Goal: Information Seeking & Learning: Learn about a topic

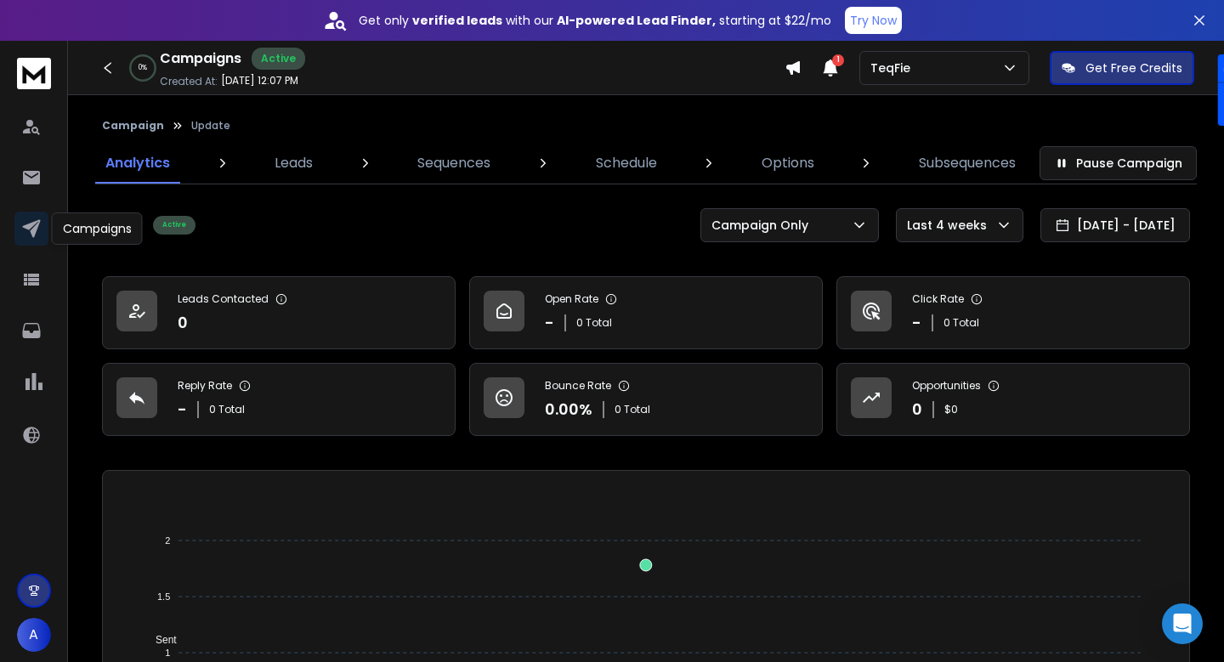
click at [33, 221] on icon at bounding box center [31, 228] width 20 height 20
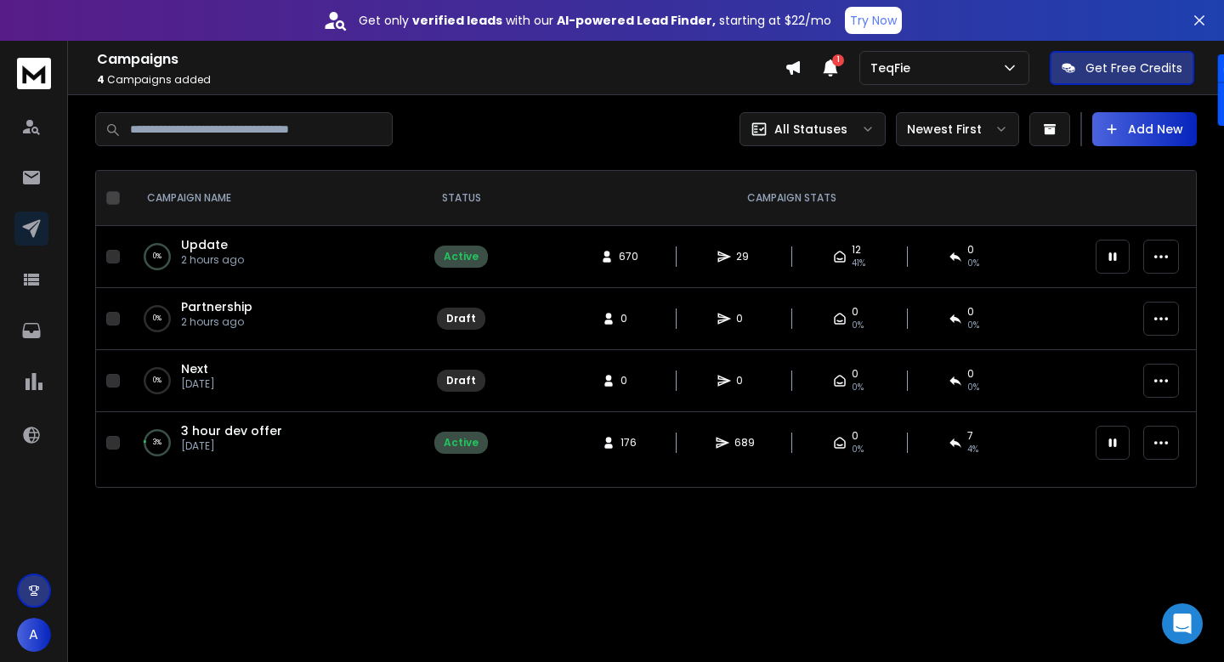
click at [542, 260] on div "670 29 12 41 % 0 0 %" at bounding box center [791, 256] width 567 height 27
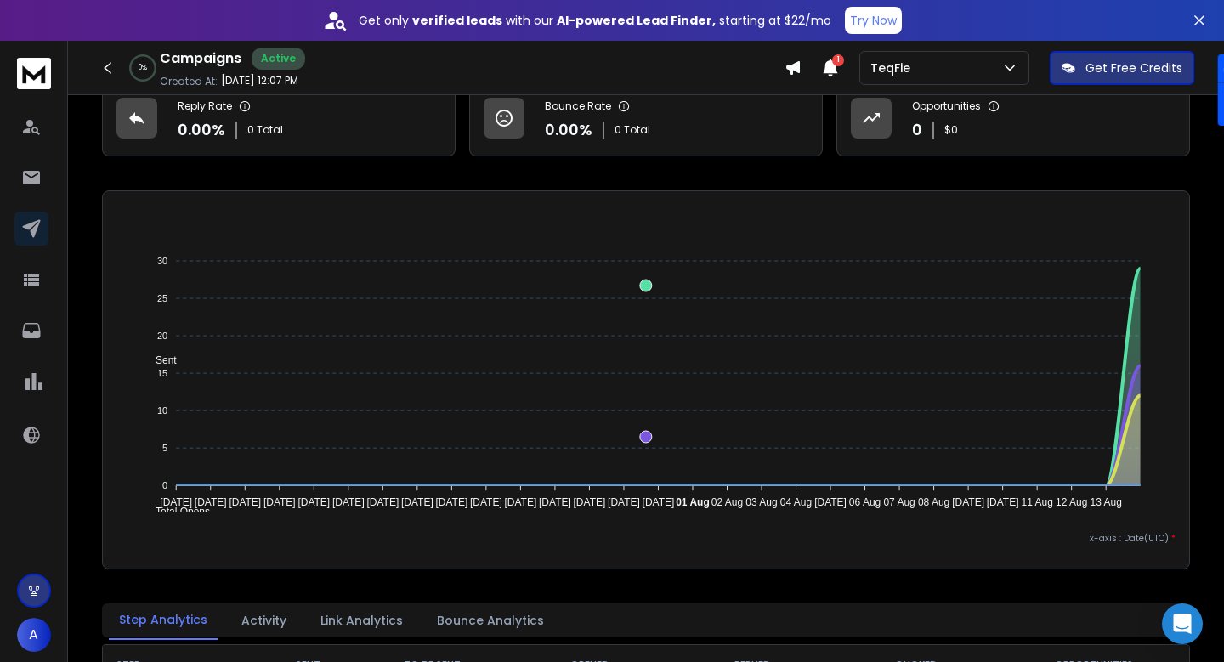
scroll to position [313, 0]
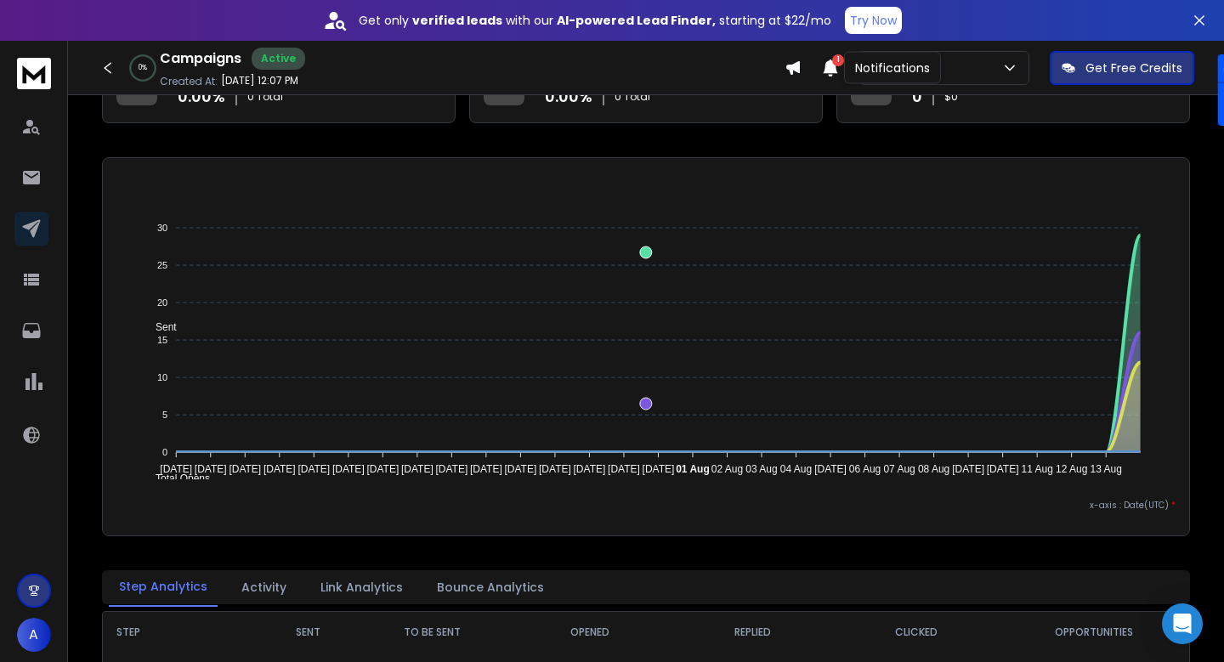
click at [838, 64] on span "1" at bounding box center [838, 60] width 12 height 12
click at [24, 227] on icon at bounding box center [31, 228] width 18 height 18
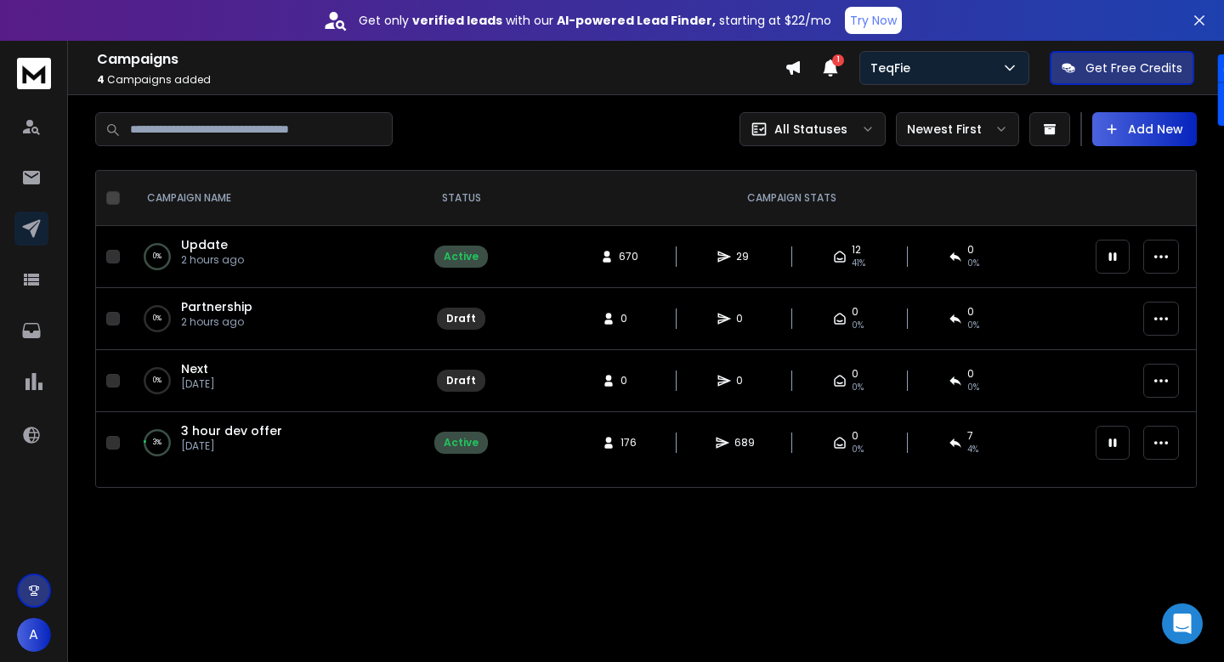
click at [977, 79] on button "TeqFie" at bounding box center [944, 68] width 170 height 34
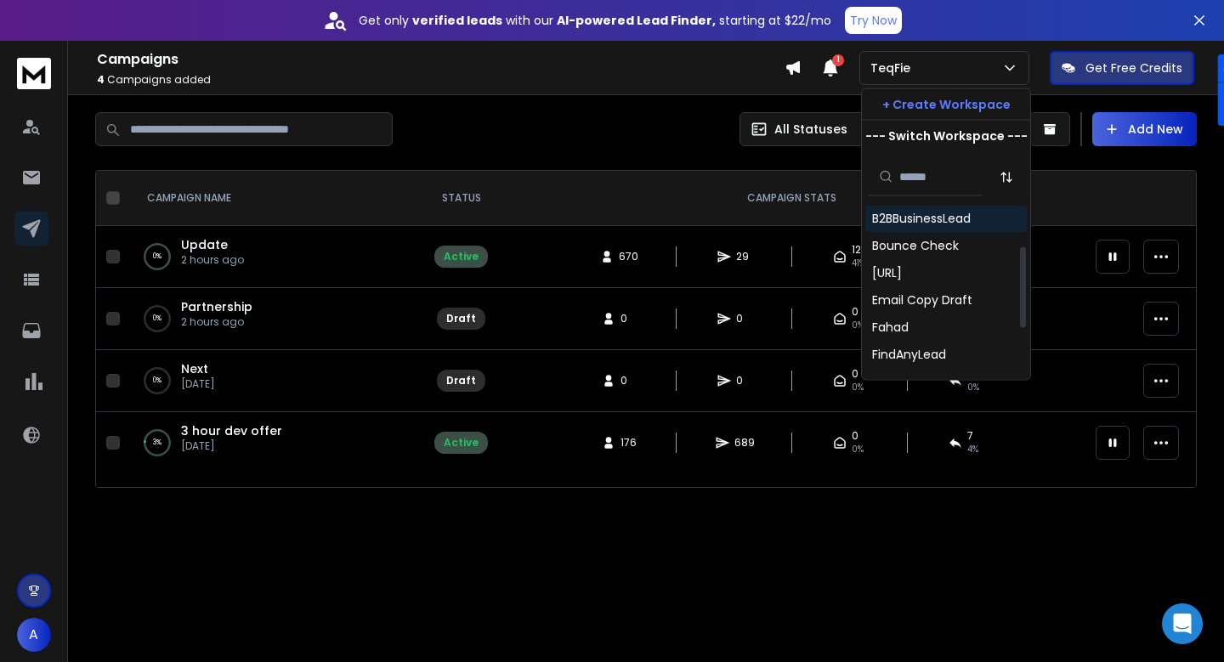
scroll to position [84, 0]
click at [932, 280] on div "[URL]" at bounding box center [945, 271] width 161 height 27
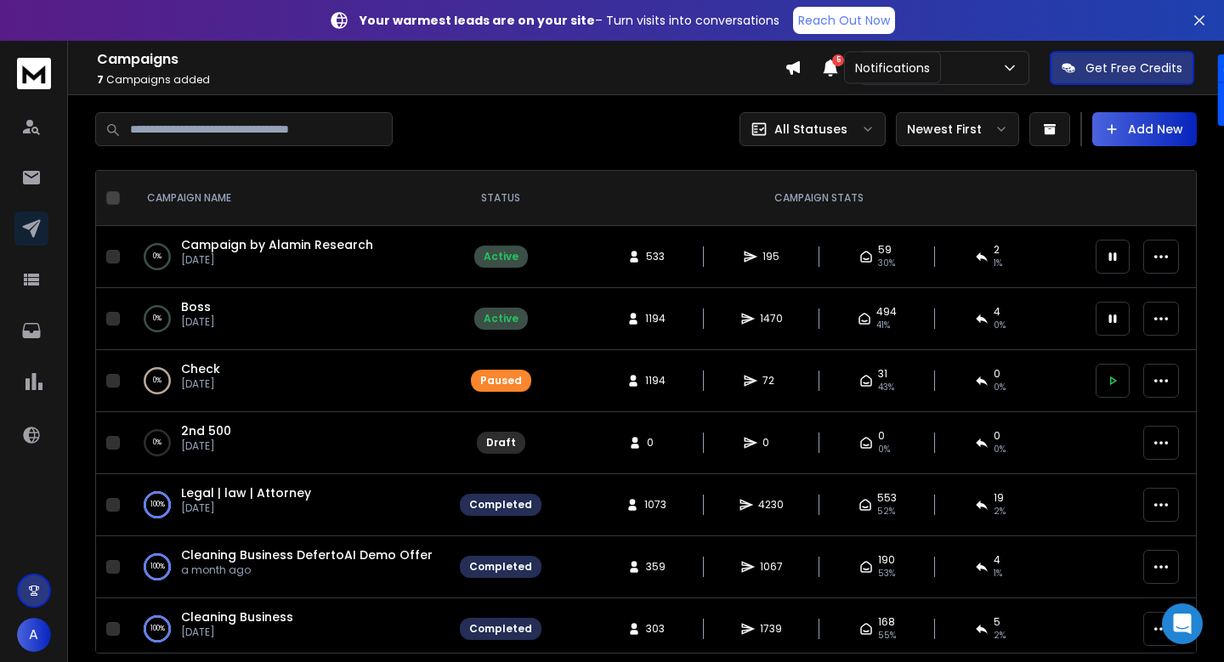
click at [830, 65] on icon at bounding box center [830, 67] width 15 height 17
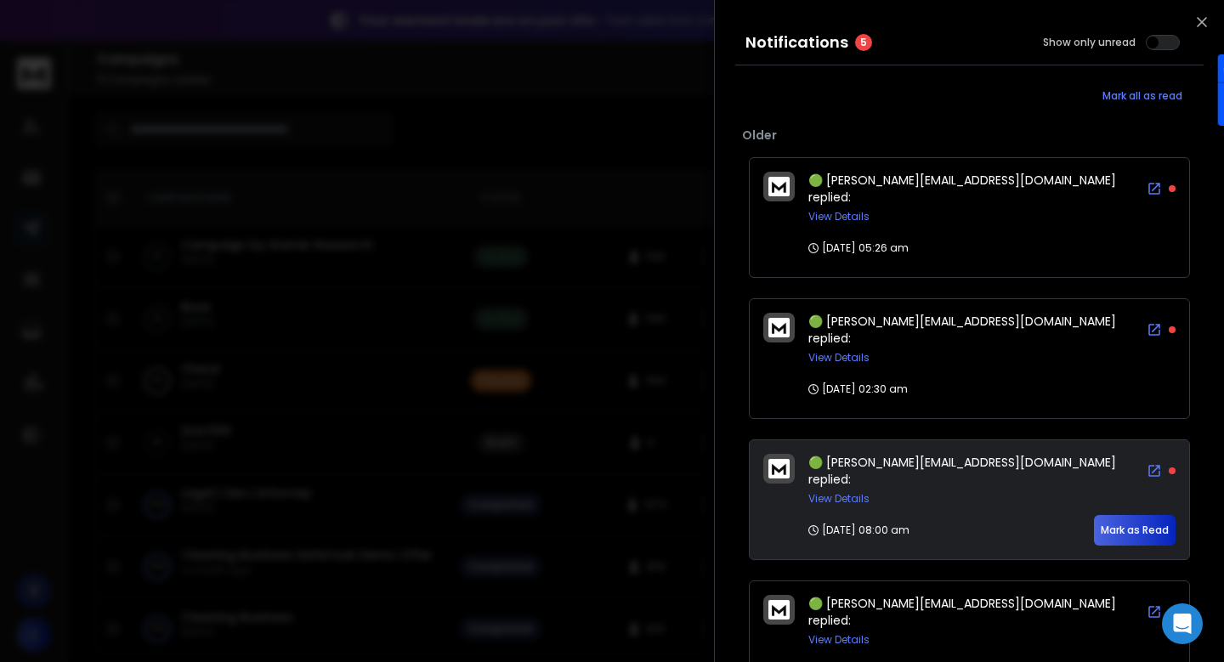
scroll to position [156, 0]
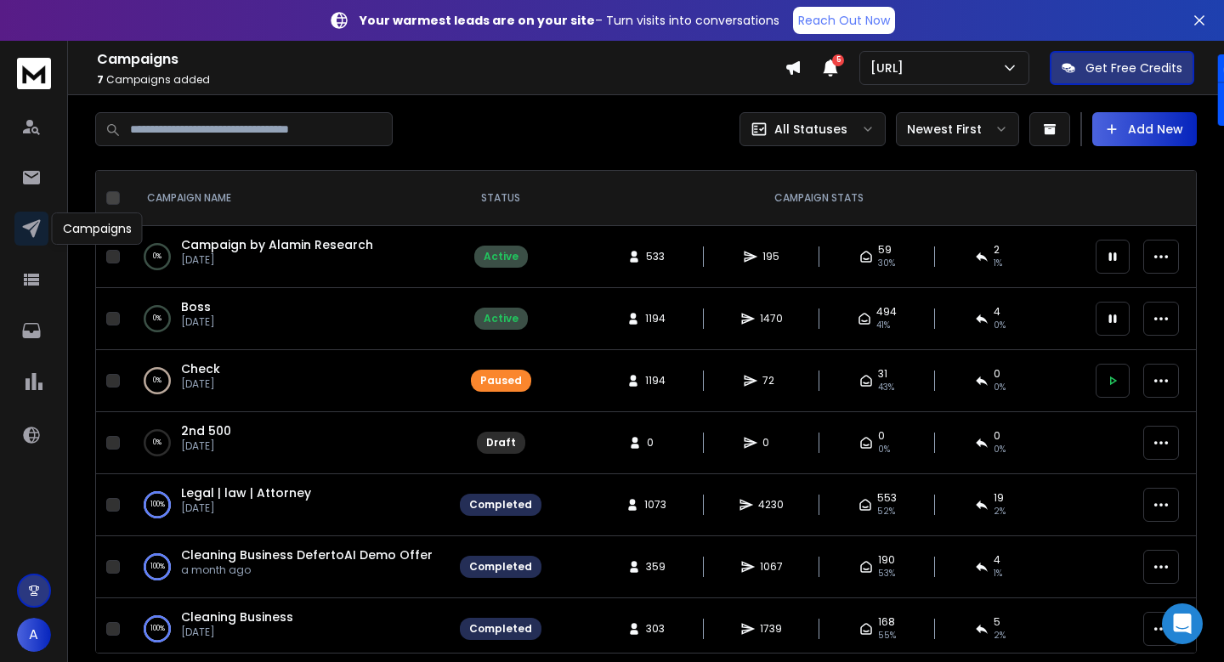
click at [41, 242] on link at bounding box center [31, 229] width 34 height 34
click at [317, 257] on p "[DATE]" at bounding box center [277, 260] width 192 height 14
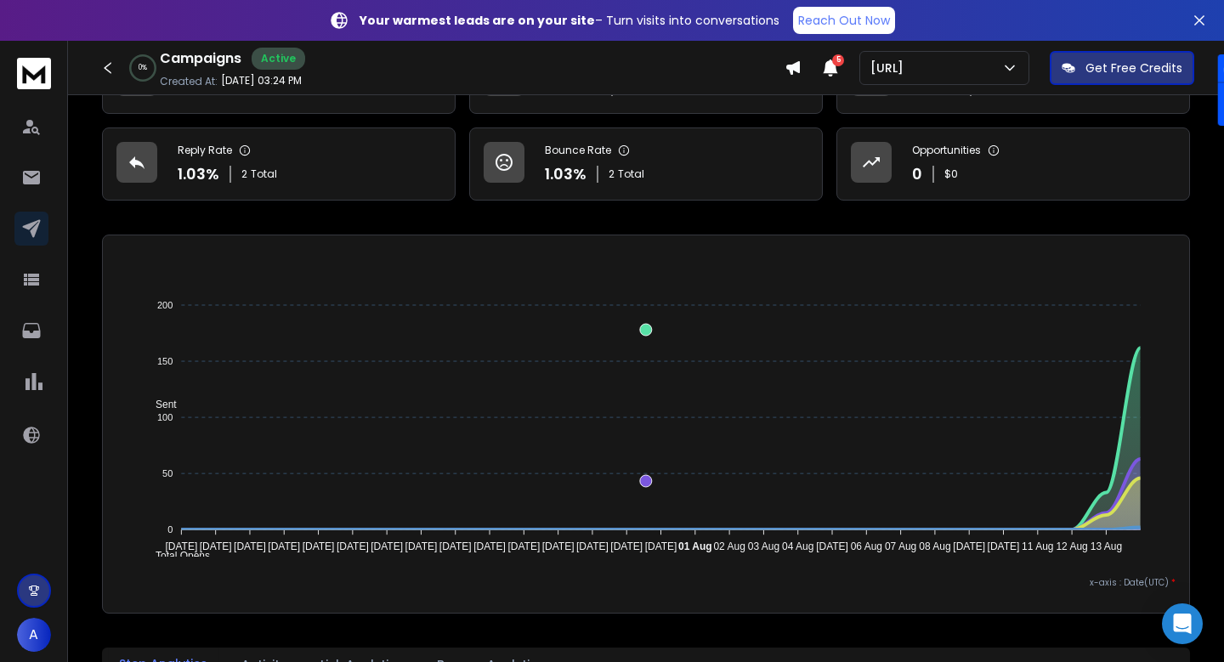
scroll to position [238, 0]
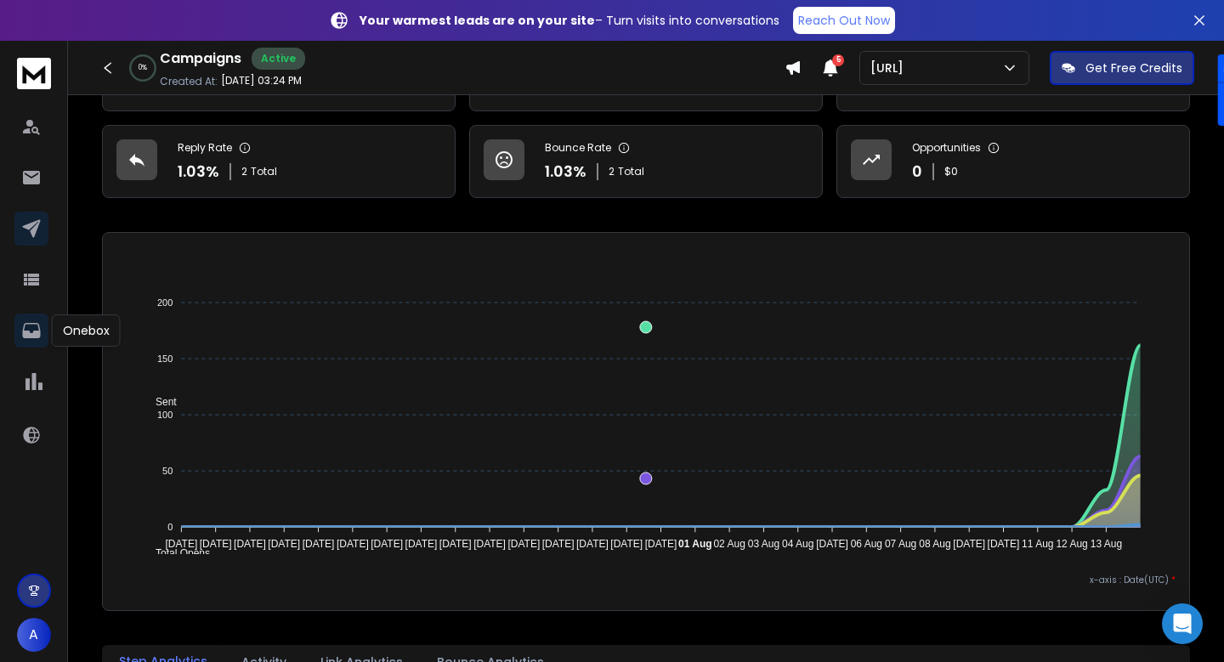
click at [25, 332] on icon at bounding box center [31, 330] width 18 height 15
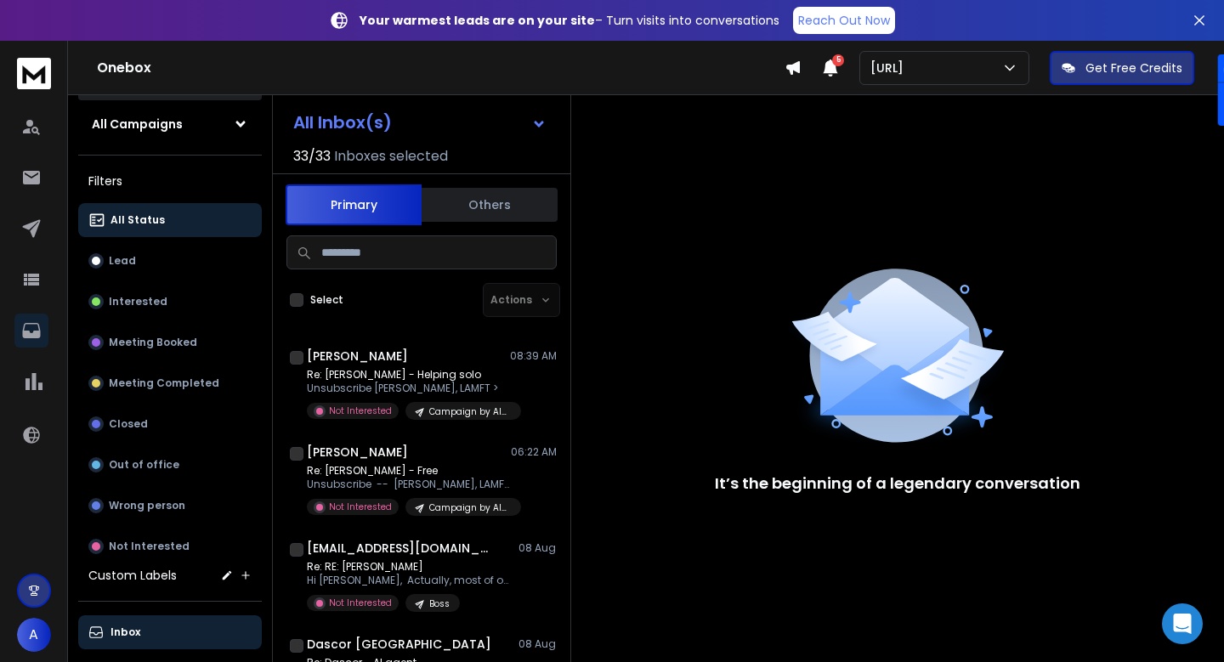
scroll to position [59, 0]
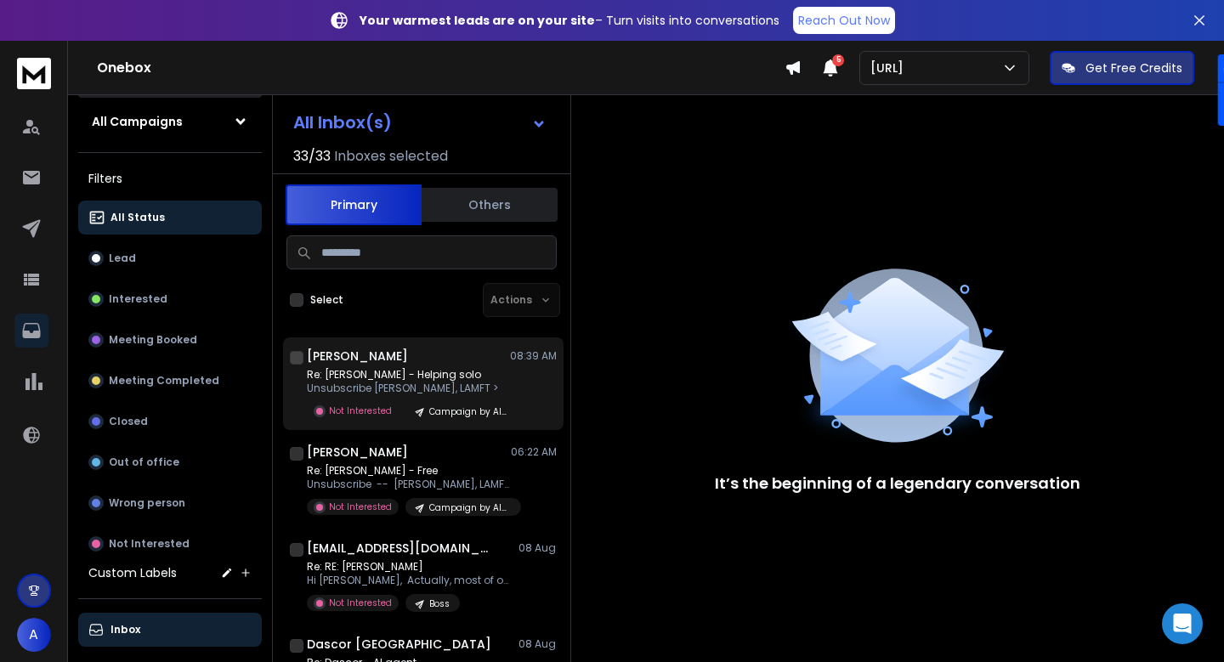
click at [451, 369] on p "Re: [PERSON_NAME] - Helping solo" at bounding box center [409, 375] width 204 height 14
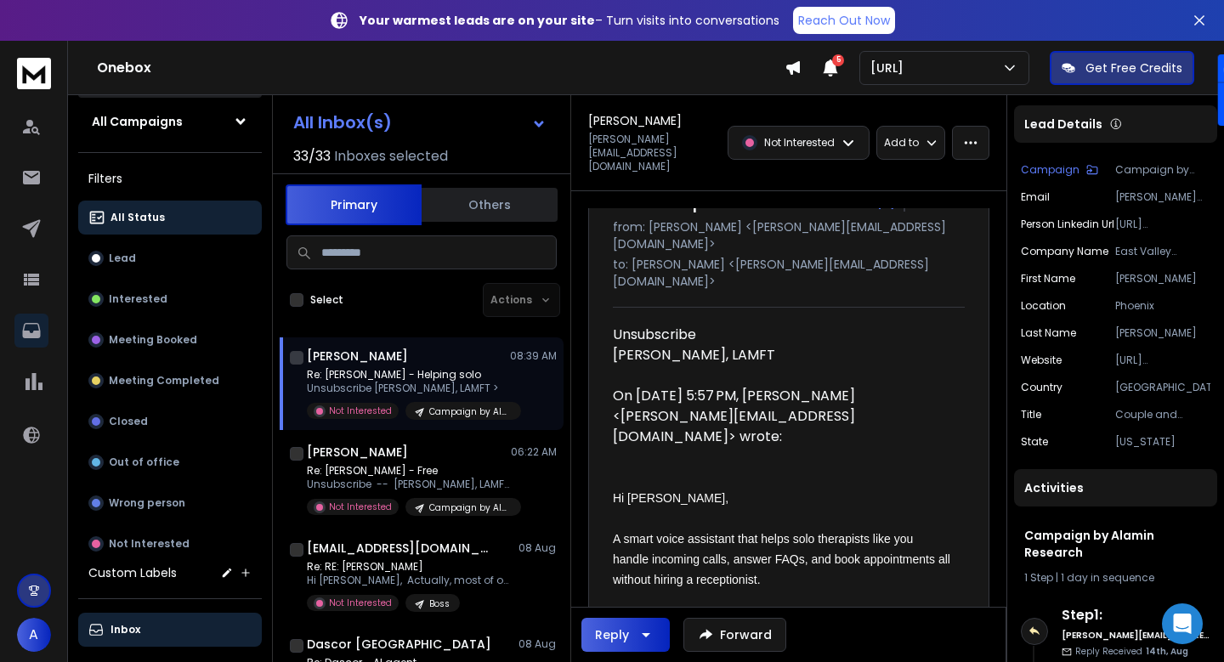
scroll to position [116, 0]
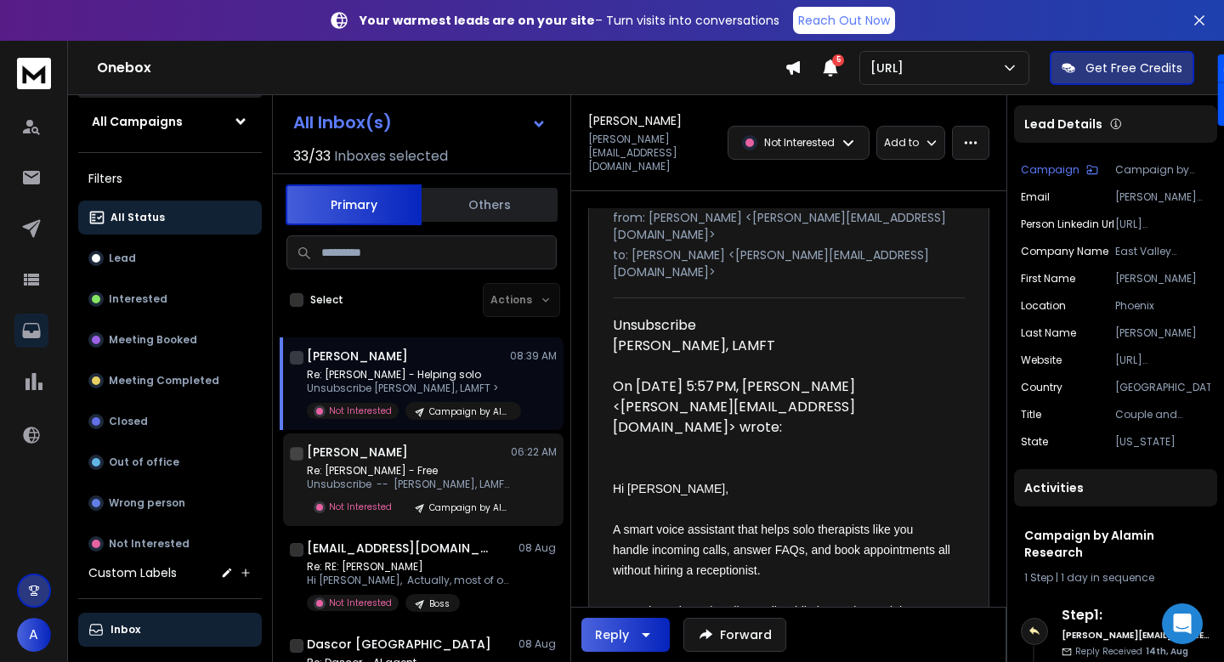
click at [455, 469] on p "Re: [PERSON_NAME] - Free" at bounding box center [409, 471] width 204 height 14
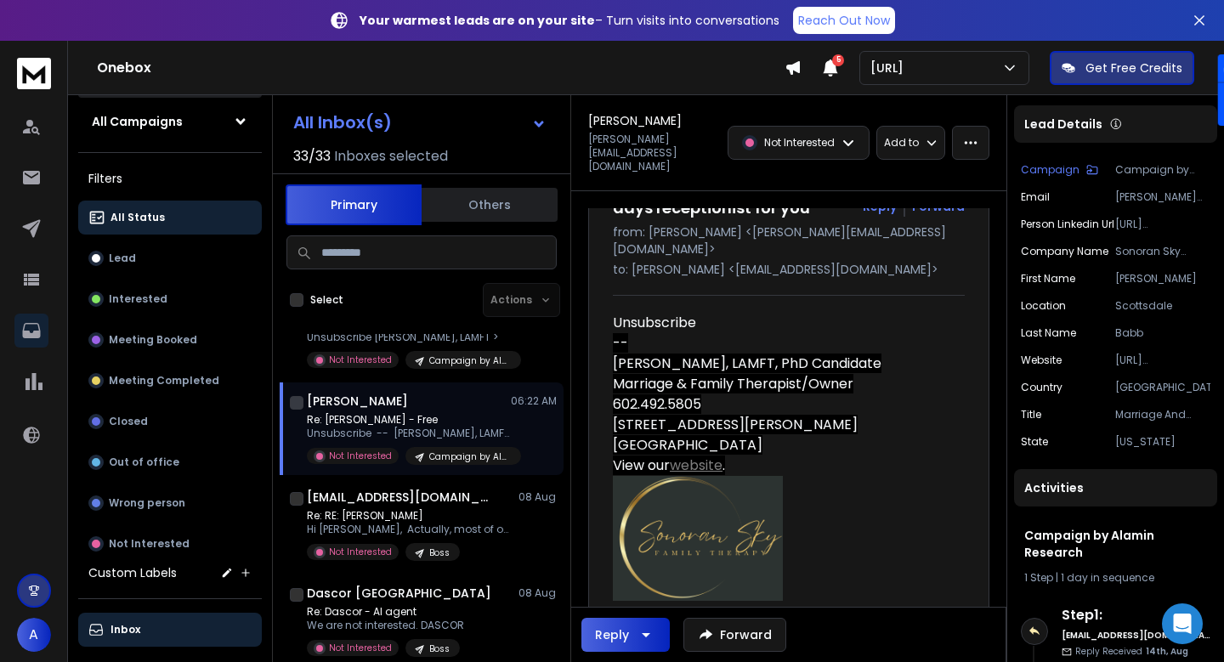
scroll to position [107, 0]
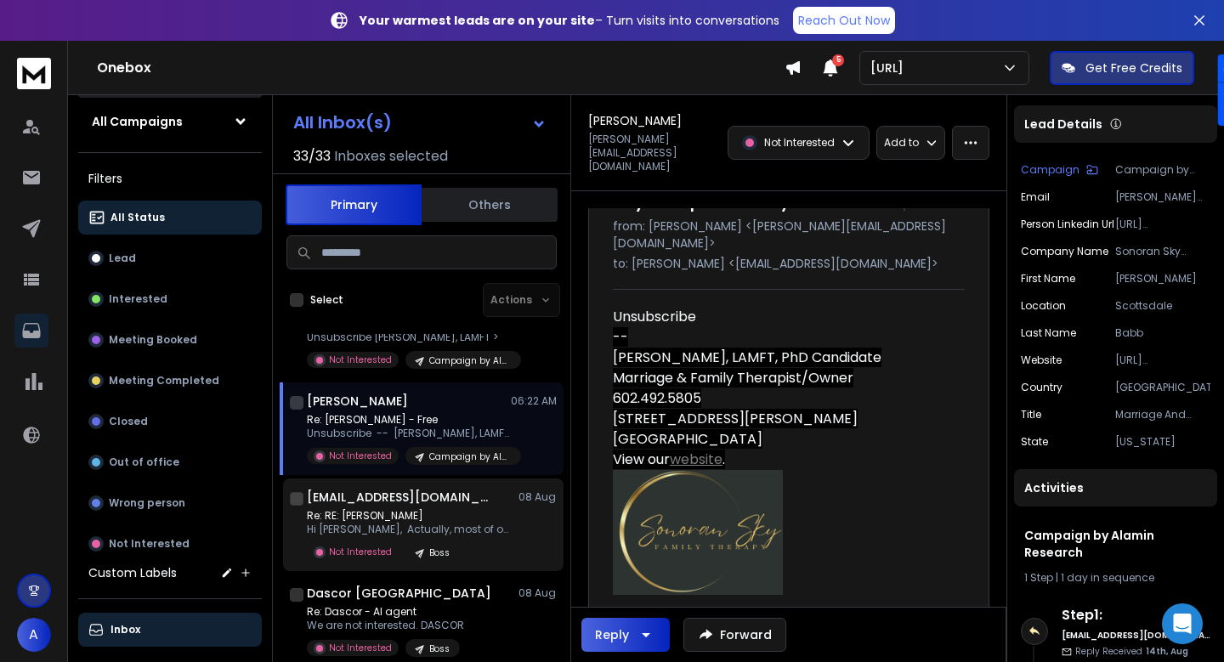
click at [455, 518] on p "Re: RE: [PERSON_NAME]" at bounding box center [409, 516] width 204 height 14
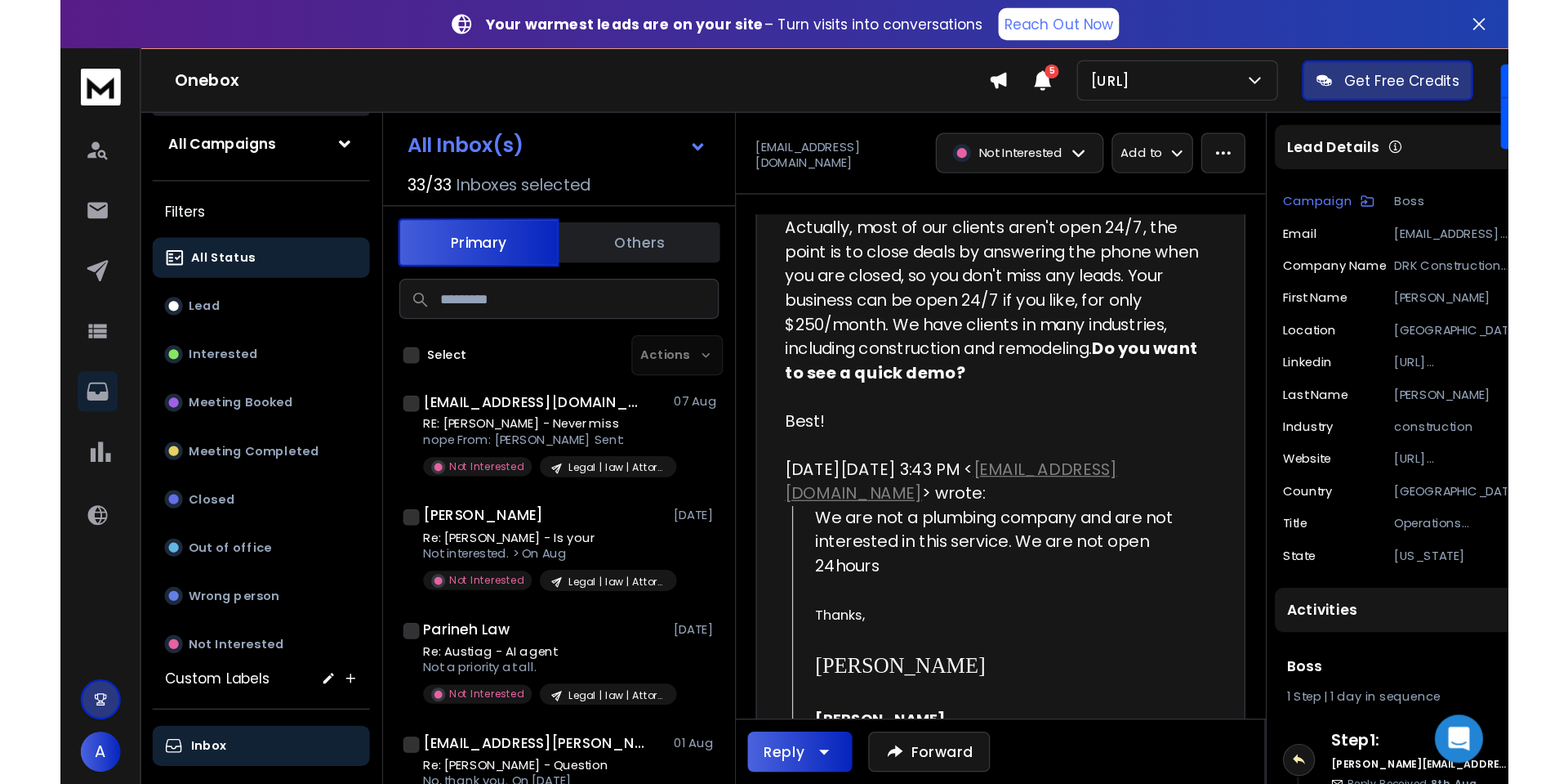
scroll to position [0, 0]
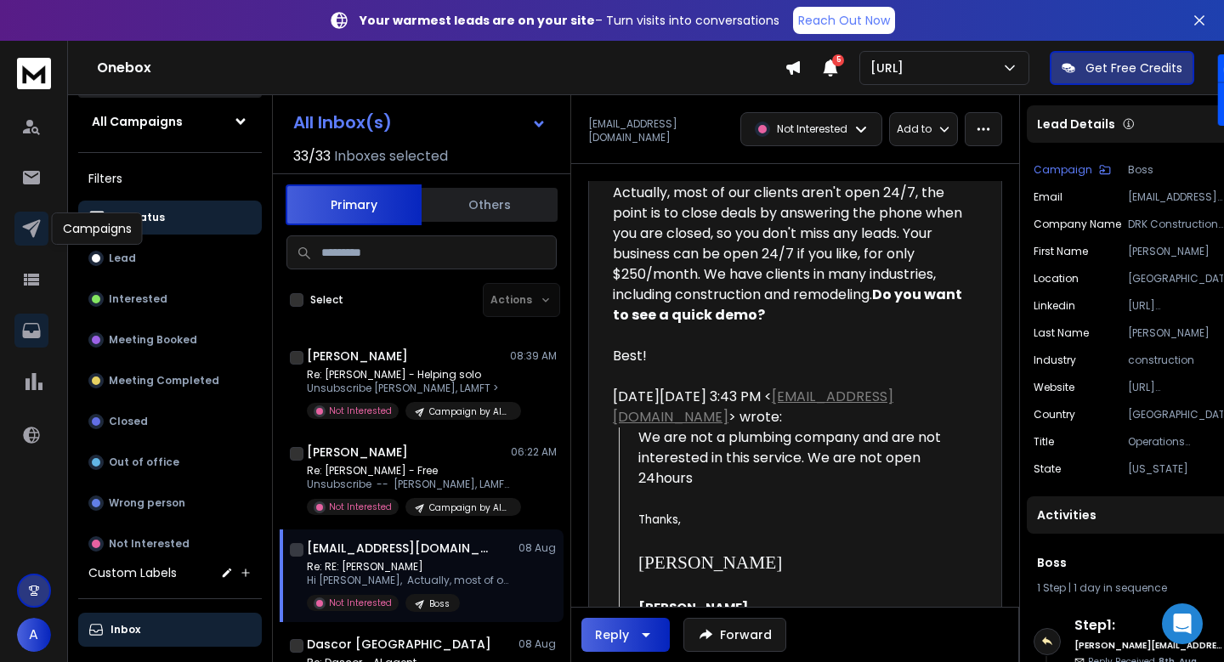
click at [37, 224] on icon at bounding box center [31, 228] width 18 height 18
